Goal: Information Seeking & Learning: Check status

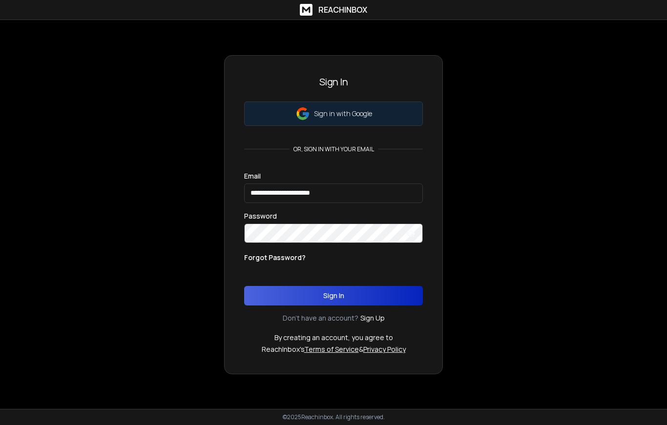
click at [357, 126] on button "Sign in with Google" at bounding box center [333, 114] width 179 height 24
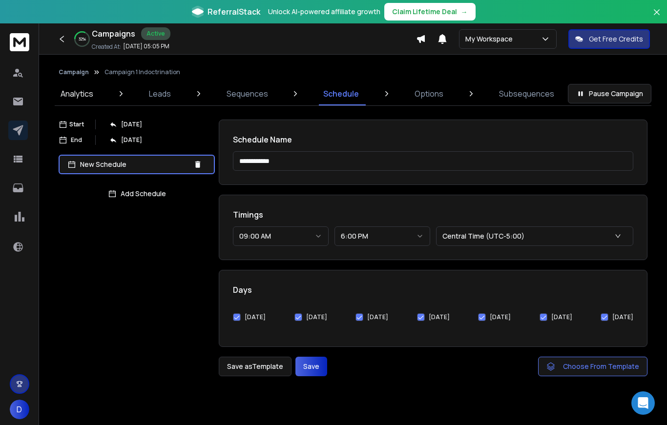
click at [83, 93] on p "Analytics" at bounding box center [77, 94] width 33 height 12
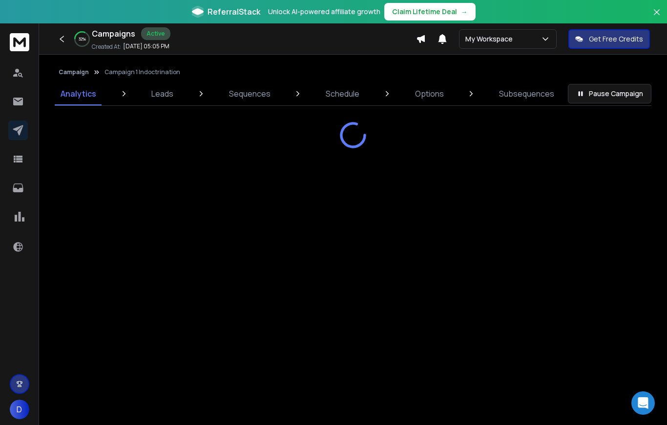
click at [656, 9] on icon "Close banner" at bounding box center [657, 12] width 9 height 9
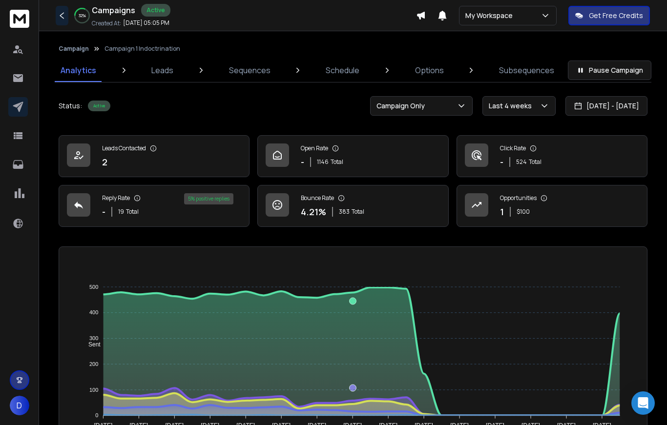
click at [62, 18] on icon at bounding box center [62, 15] width 9 height 9
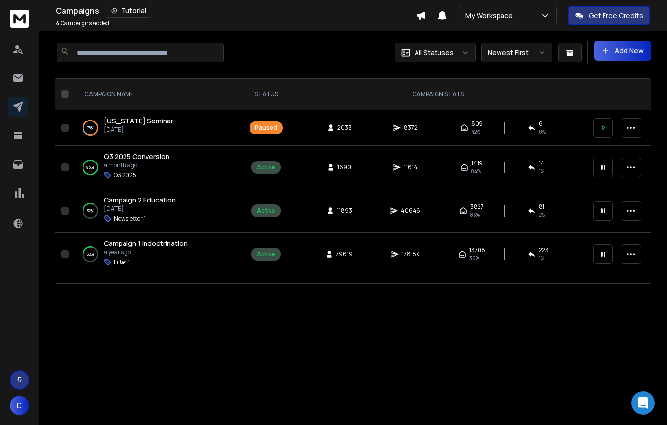
click at [133, 204] on span "Campaign 2 Education" at bounding box center [140, 199] width 72 height 9
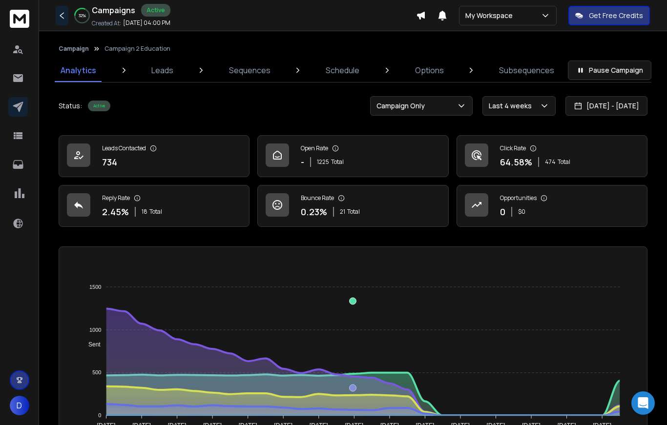
click at [63, 19] on icon at bounding box center [62, 15] width 9 height 9
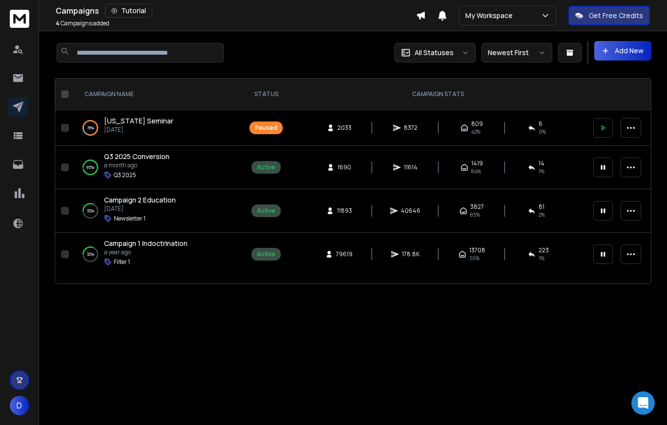
click at [111, 169] on p "a month ago" at bounding box center [136, 166] width 65 height 8
